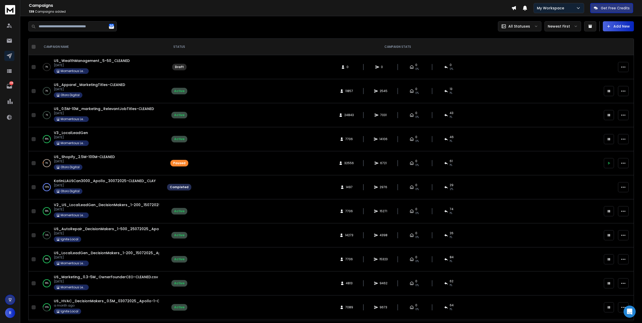
click at [548, 11] on button "My Workspace" at bounding box center [559, 8] width 51 height 10
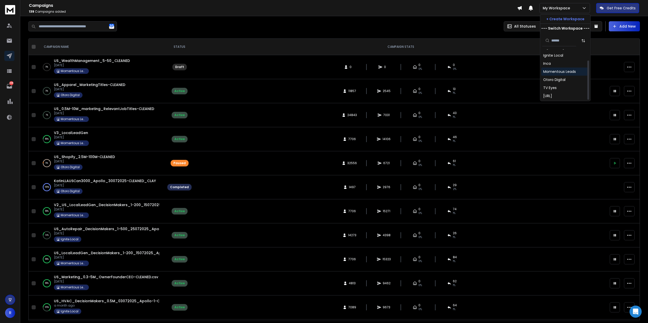
scroll to position [14, 0]
click at [13, 70] on link at bounding box center [9, 71] width 10 height 10
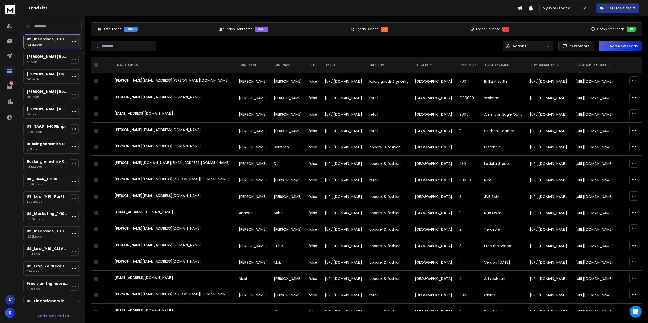
click at [72, 43] on icon "button" at bounding box center [74, 41] width 5 height 5
click at [135, 23] on div "Total Leads 11857 Leads Contacted 2545 Leads Opened 0 Leads Bounced 1 Completed…" at bounding box center [366, 29] width 550 height 14
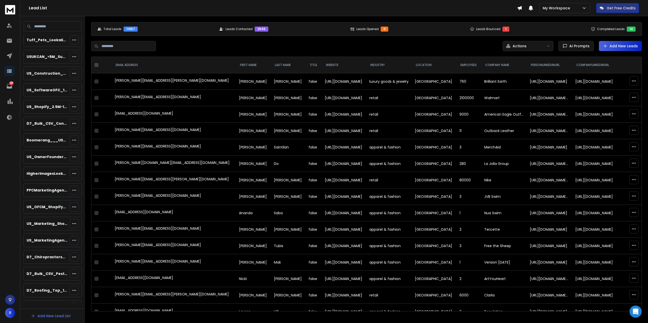
scroll to position [1818, 0]
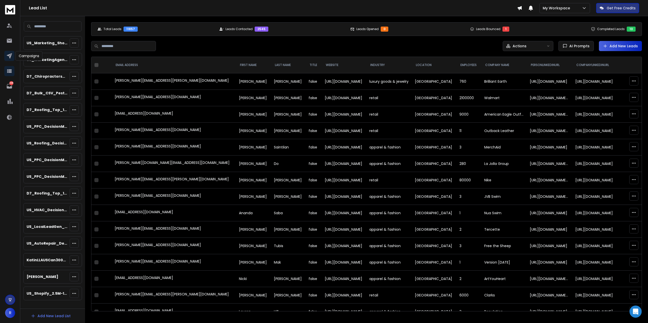
click at [10, 52] on link at bounding box center [9, 56] width 10 height 10
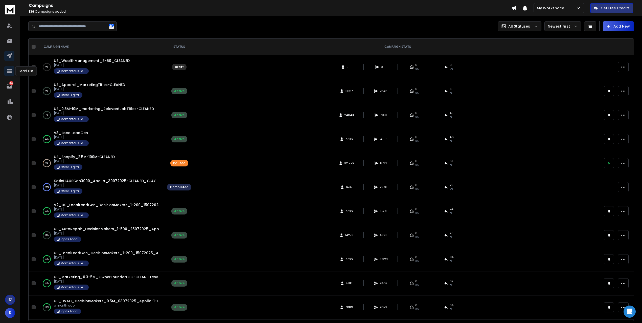
click at [5, 69] on link at bounding box center [9, 71] width 10 height 10
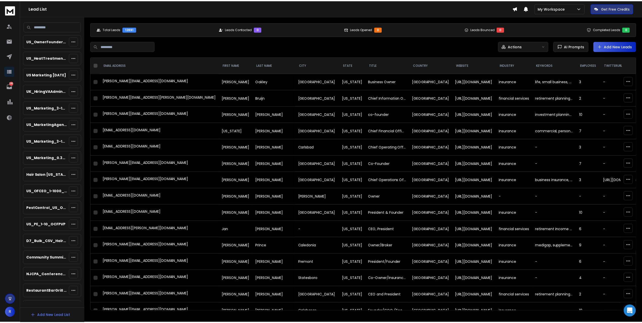
scroll to position [1818, 0]
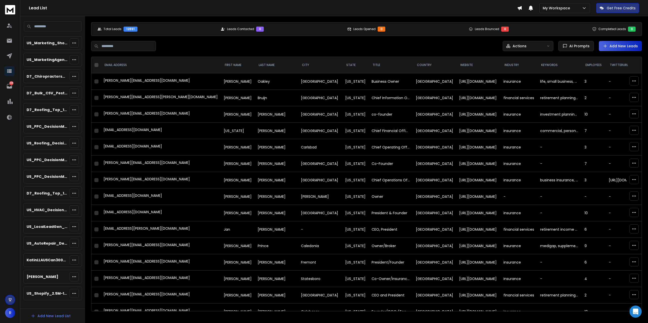
click at [59, 315] on button "Add New Lead List" at bounding box center [51, 316] width 48 height 10
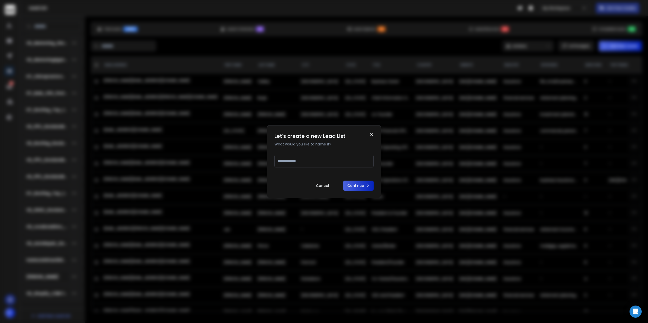
click at [348, 163] on input at bounding box center [323, 161] width 99 height 13
paste input "**********"
type input "**********"
click at [271, 185] on div "**********" at bounding box center [324, 161] width 114 height 73
click at [349, 185] on button "Continue" at bounding box center [358, 186] width 30 height 10
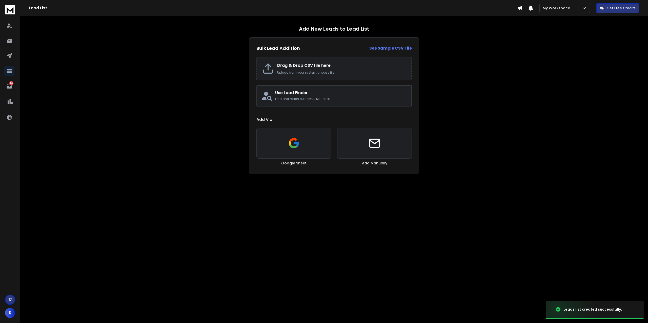
click at [324, 67] on h2 "Drag & Drop CSV file here" at bounding box center [341, 65] width 129 height 6
type input "**********"
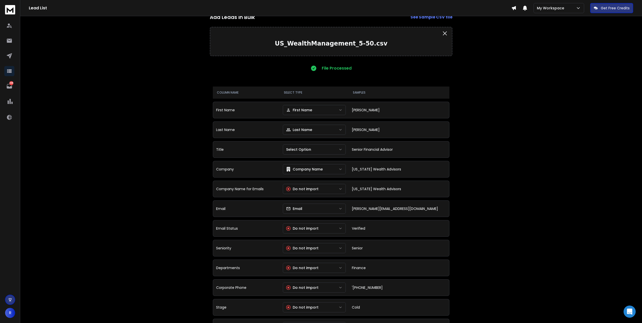
scroll to position [70, 0]
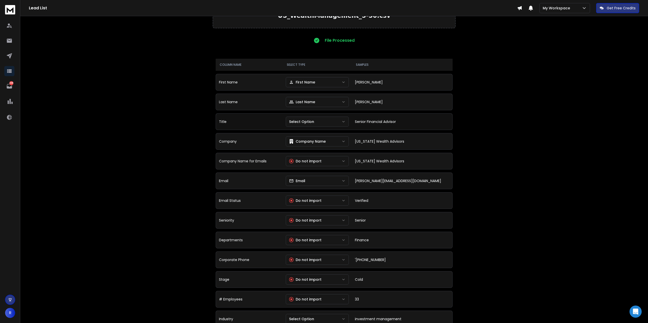
click at [335, 118] on button "Select Option" at bounding box center [317, 122] width 63 height 10
click at [315, 160] on div "Do not import" at bounding box center [302, 161] width 32 height 5
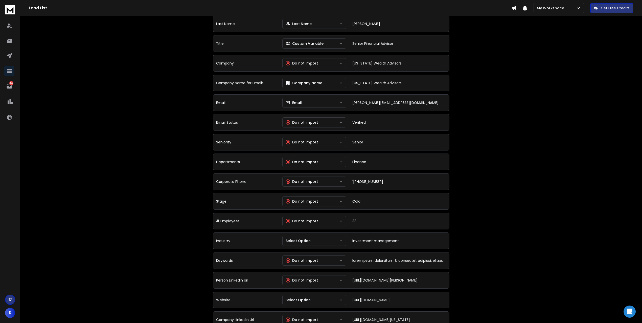
scroll to position [180, 0]
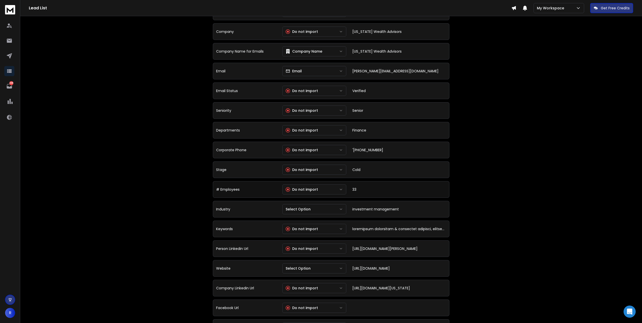
click at [320, 187] on button "Do not import" at bounding box center [315, 189] width 64 height 10
click at [335, 205] on button "Select Option" at bounding box center [315, 209] width 64 height 10
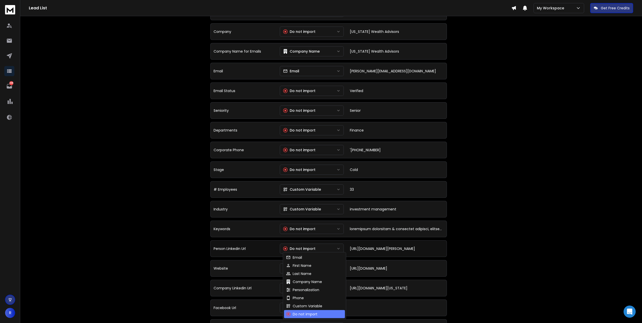
click at [331, 250] on button "Do not import" at bounding box center [312, 249] width 64 height 10
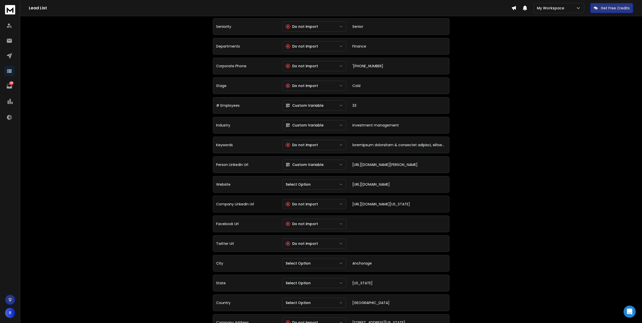
scroll to position [329, 0]
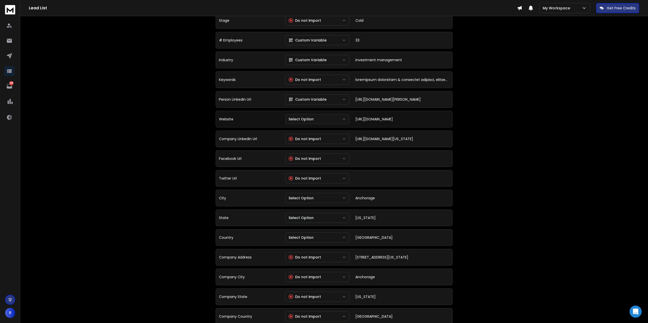
click at [334, 119] on button "Select Option" at bounding box center [317, 119] width 64 height 10
click at [333, 131] on td "Do not import" at bounding box center [314, 139] width 70 height 17
click at [330, 143] on td "Do not import" at bounding box center [314, 139] width 70 height 17
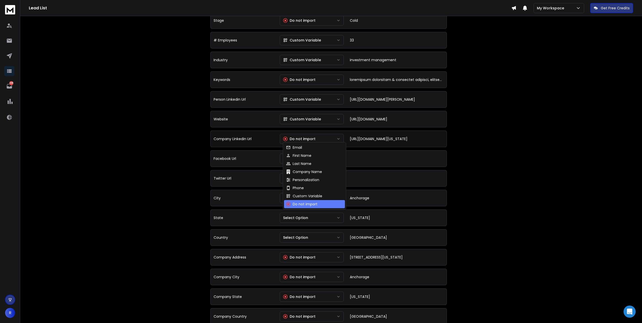
click at [332, 135] on button "Do not import" at bounding box center [312, 139] width 64 height 10
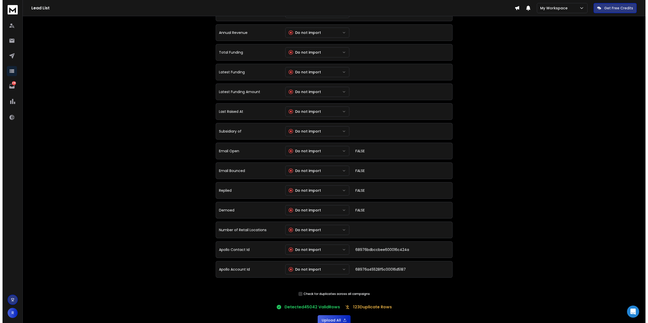
scroll to position [683, 0]
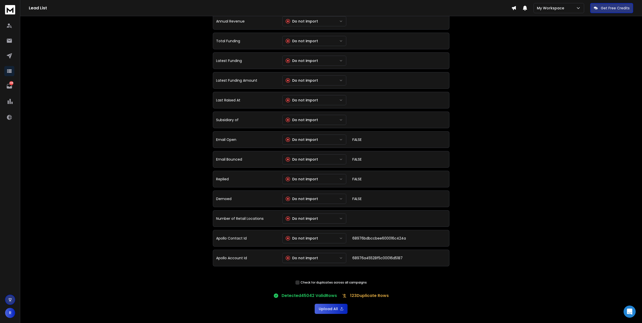
click at [331, 304] on button "Upload All" at bounding box center [331, 309] width 33 height 10
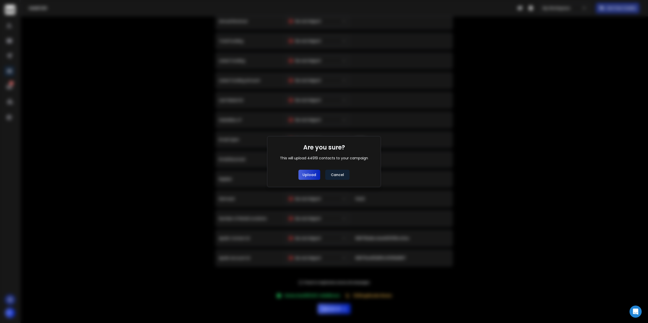
click at [319, 175] on button "Upload" at bounding box center [309, 175] width 22 height 10
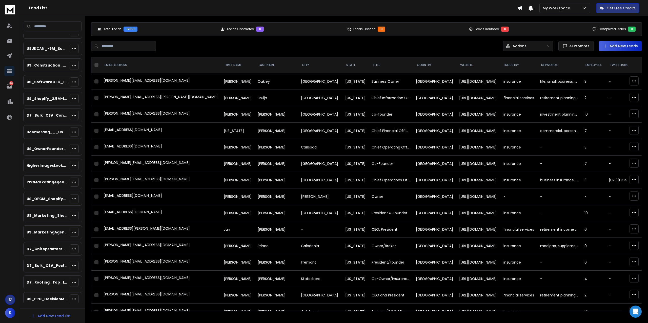
scroll to position [1834, 0]
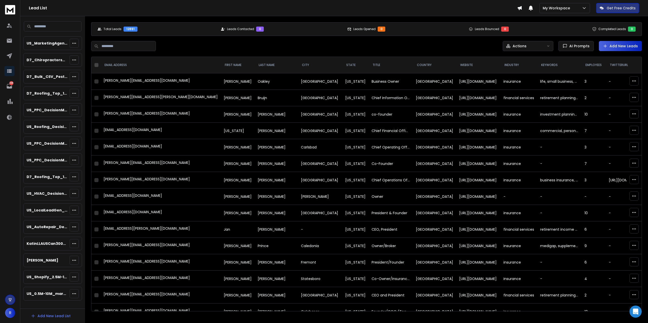
click at [64, 323] on p "US_WealthManagement_5-50" at bounding box center [47, 327] width 41 height 5
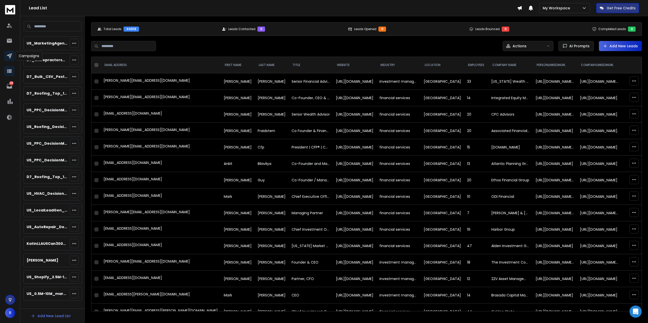
click at [4, 54] on link at bounding box center [9, 56] width 10 height 10
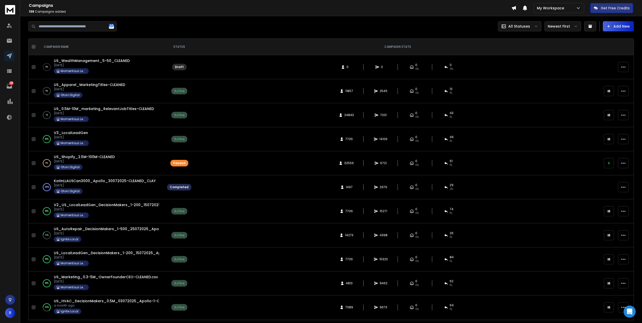
click at [126, 63] on p "[DATE]" at bounding box center [92, 65] width 76 height 4
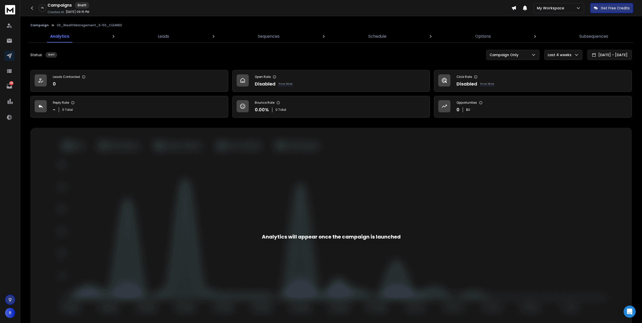
click at [168, 43] on div "Campaign US_WealthManagement_5-50_CLEANED Analytics Leads Sequences Schedule Op…" at bounding box center [331, 224] width 606 height 407
click at [167, 36] on p "Leads" at bounding box center [163, 36] width 11 height 6
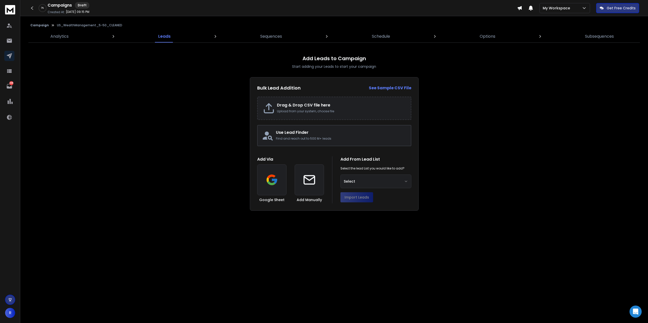
click at [370, 171] on div "Select the lead List you would like to add? Select Import Leads" at bounding box center [375, 184] width 71 height 36
click at [371, 175] on button "Select" at bounding box center [375, 182] width 71 height 14
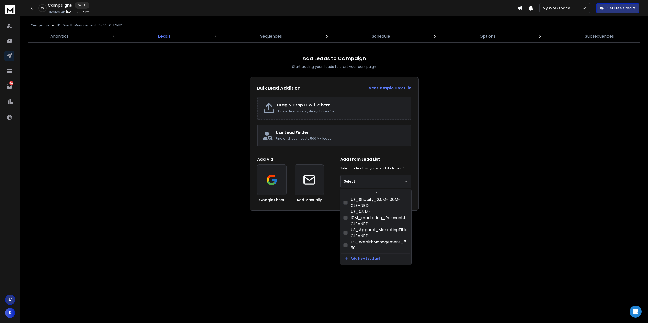
scroll to position [1867, 0]
click at [377, 242] on div "US_WealthManagement_5-50" at bounding box center [379, 245] width 58 height 12
click at [465, 224] on div "Your warmest leads are on your site – Turn visits into conversations Reach Out …" at bounding box center [324, 161] width 648 height 323
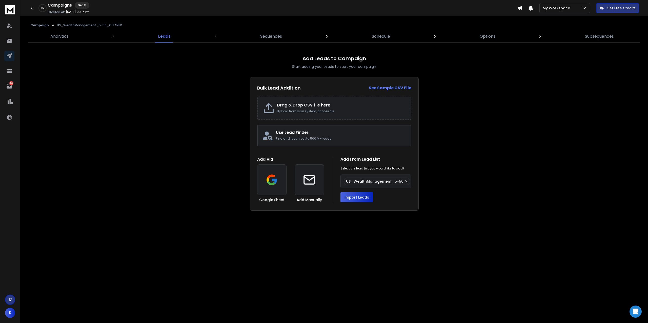
click at [348, 199] on button "Import Leads" at bounding box center [356, 197] width 33 height 10
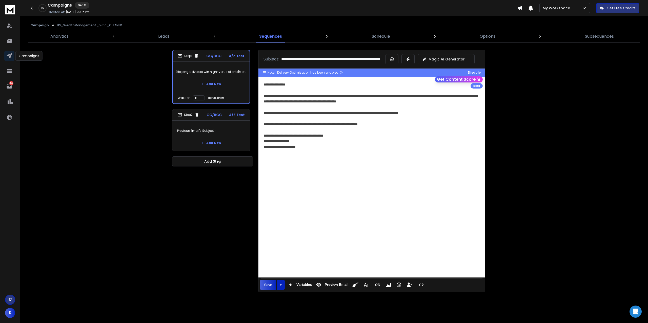
click at [4, 51] on link at bounding box center [9, 56] width 10 height 10
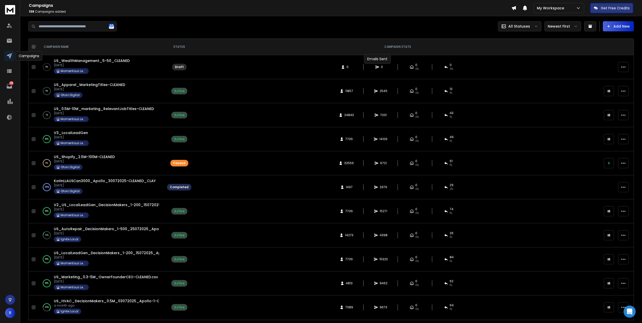
click at [381, 66] on span "0" at bounding box center [383, 67] width 5 height 4
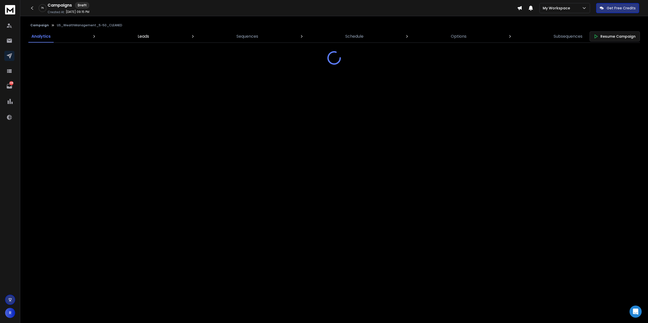
click at [143, 37] on p "Leads" at bounding box center [143, 36] width 11 height 6
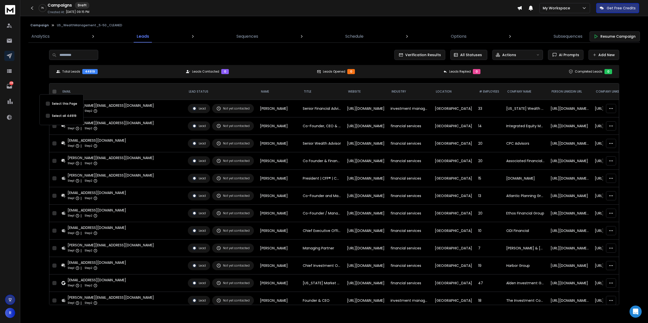
click at [50, 117] on button "Select this Page" at bounding box center [48, 116] width 4 height 4
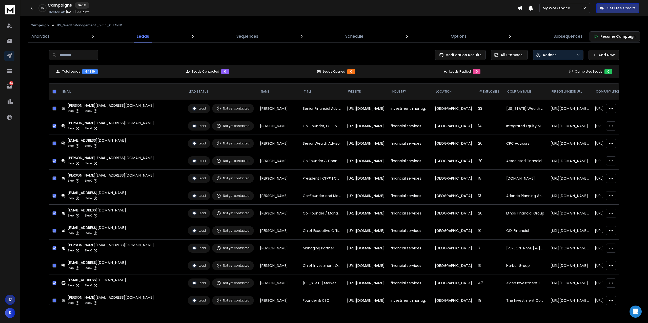
click at [574, 58] on button "Actions" at bounding box center [557, 55] width 51 height 10
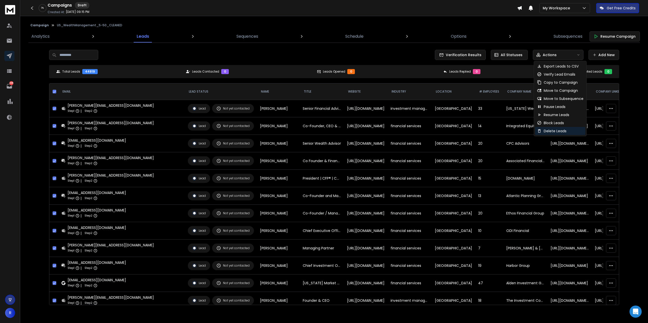
click at [558, 130] on p "Delete Leads" at bounding box center [554, 130] width 23 height 5
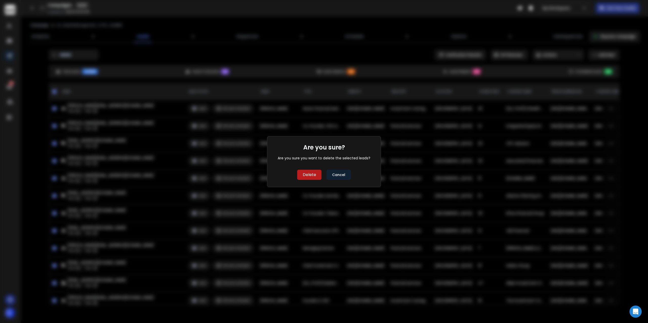
click at [312, 170] on button "Delete" at bounding box center [309, 175] width 24 height 10
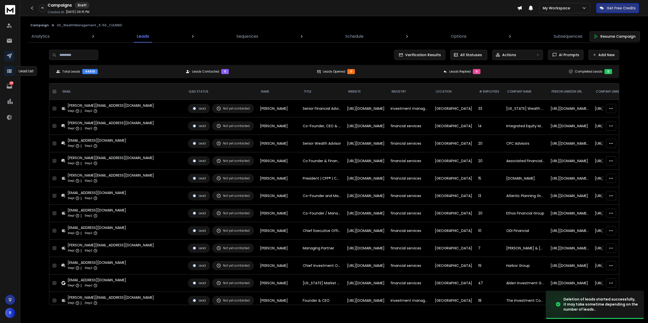
click at [5, 69] on link at bounding box center [9, 71] width 10 height 10
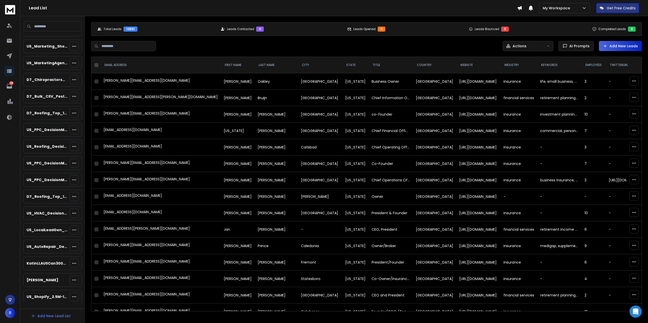
scroll to position [1834, 0]
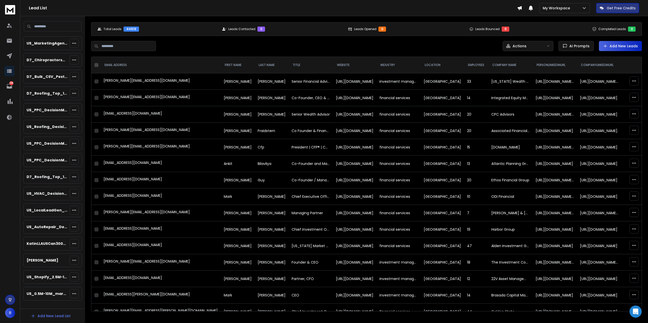
click at [73, 322] on button "button" at bounding box center [74, 326] width 9 height 9
click at [71, 312] on p "Delete Lead List" at bounding box center [61, 311] width 28 height 5
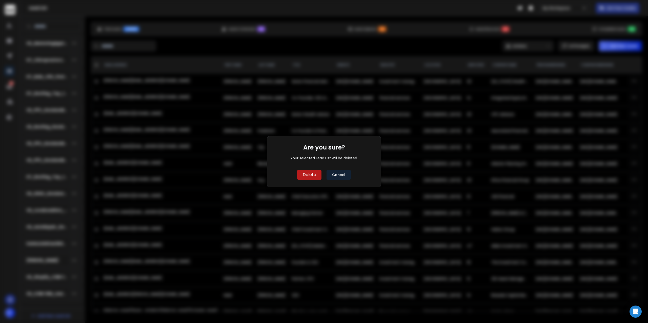
click at [303, 170] on button "Delete" at bounding box center [309, 175] width 24 height 10
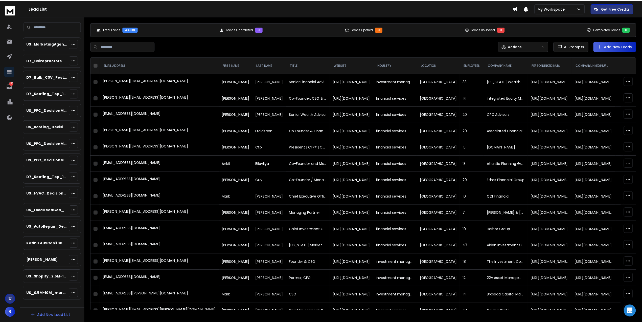
scroll to position [1818, 0]
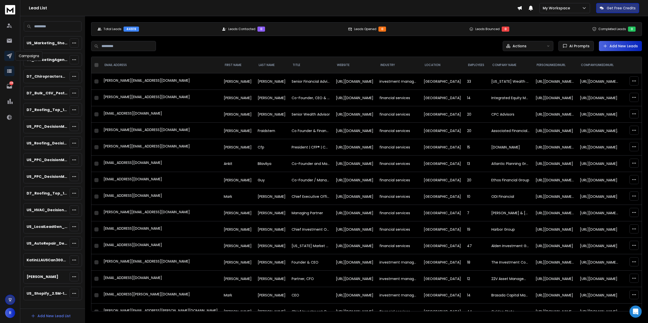
click at [13, 57] on link at bounding box center [9, 56] width 10 height 10
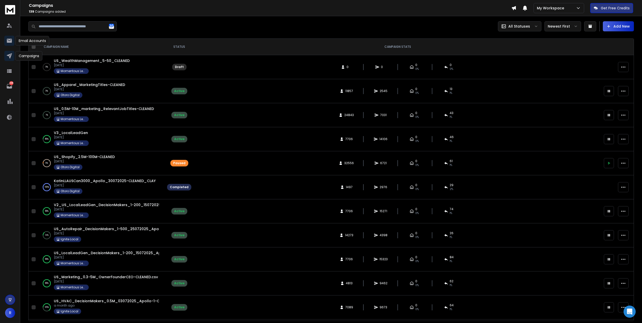
click at [12, 40] on icon at bounding box center [9, 41] width 5 height 4
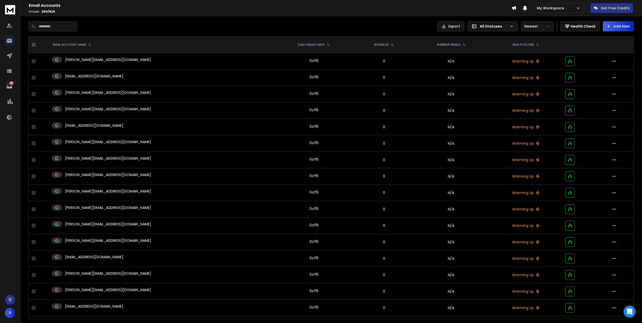
click at [65, 31] on input at bounding box center [52, 26] width 49 height 10
type input "****"
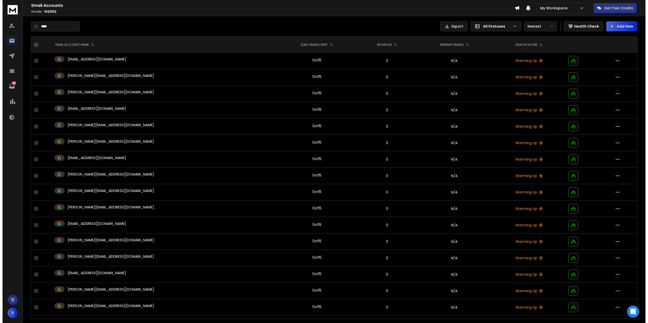
scroll to position [1406, 0]
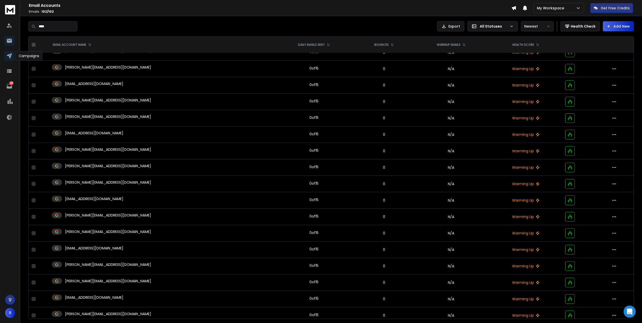
click at [6, 58] on link at bounding box center [9, 56] width 10 height 10
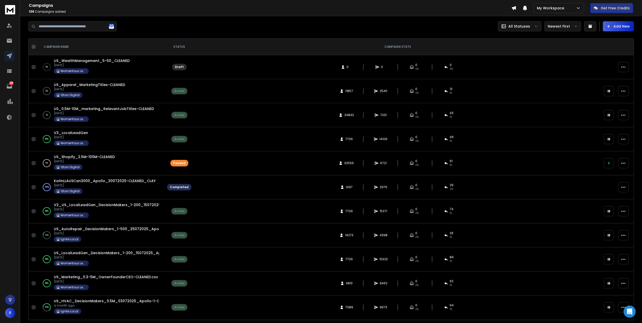
click at [115, 84] on span "US_Apparel_MarketingTitles-CLEANED" at bounding box center [89, 84] width 71 height 5
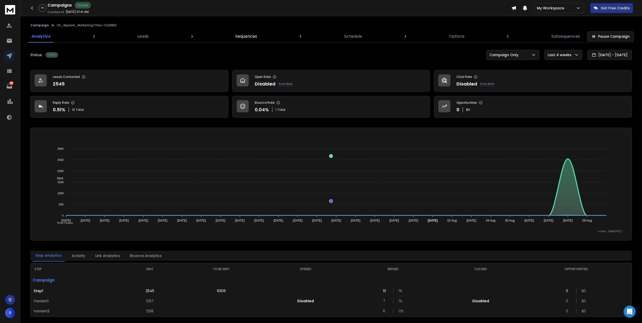
click at [258, 40] on link "Sequences" at bounding box center [246, 36] width 28 height 12
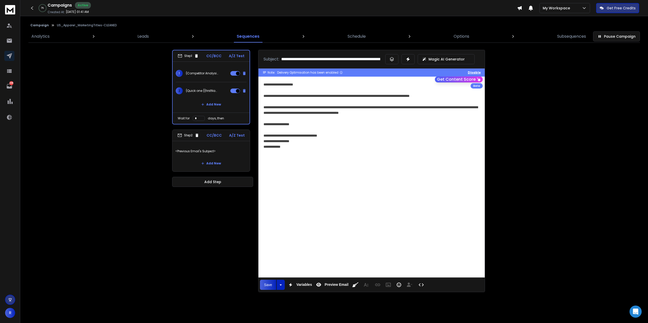
click at [214, 74] on p "{Competitor Analysis {{firstName}}|Quick one {{firstName}}|Question for {{first…" at bounding box center [202, 73] width 32 height 4
click at [320, 151] on div "**********" at bounding box center [371, 177] width 226 height 201
